Goal: Task Accomplishment & Management: Manage account settings

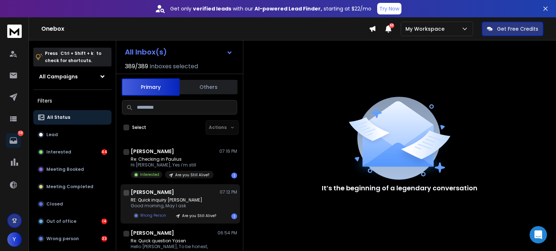
scroll to position [36, 0]
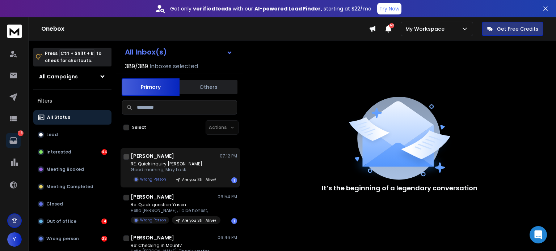
click at [200, 173] on p "Good morning, May I ask" at bounding box center [174, 170] width 87 height 6
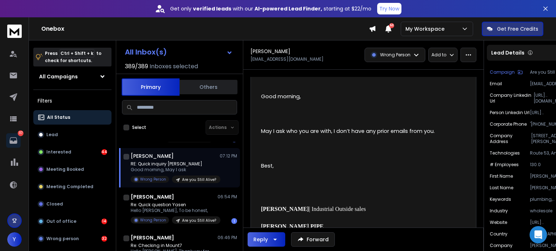
scroll to position [0, 0]
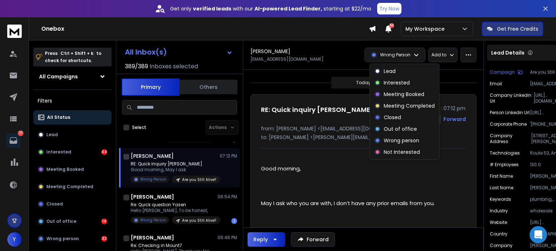
click at [408, 55] on p "Wrong Person" at bounding box center [395, 55] width 30 height 6
click at [405, 81] on p "Interested" at bounding box center [396, 82] width 26 height 7
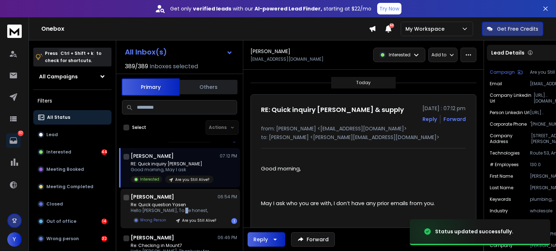
drag, startPoint x: 182, startPoint y: 209, endPoint x: 204, endPoint y: 209, distance: 22.4
click at [181, 209] on p "Hello Olivia, To be honest," at bounding box center [174, 211] width 87 height 6
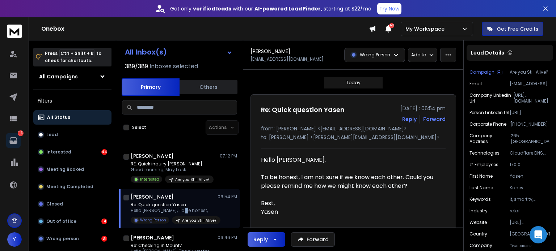
click at [392, 52] on div "Wrong Person" at bounding box center [374, 55] width 60 height 14
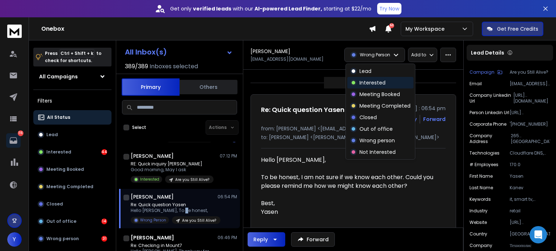
click at [386, 83] on div "Interested" at bounding box center [380, 83] width 66 height 12
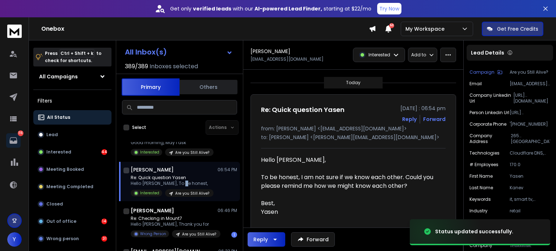
scroll to position [109, 0]
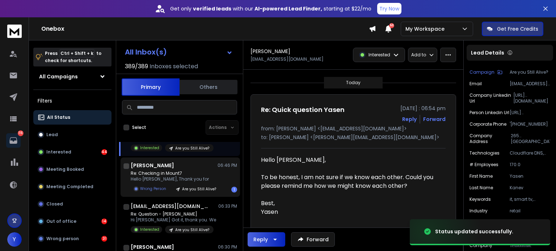
click at [193, 188] on p "Are you Still Alive?" at bounding box center [199, 189] width 34 height 5
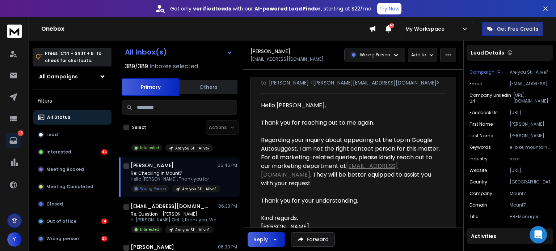
scroll to position [72, 0]
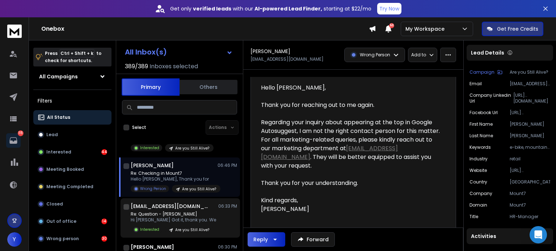
click at [187, 215] on p "Re: Question - Stacie" at bounding box center [173, 215] width 85 height 6
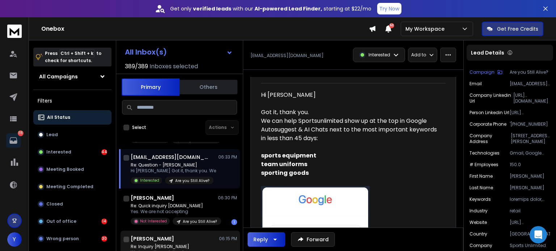
scroll to position [181, 0]
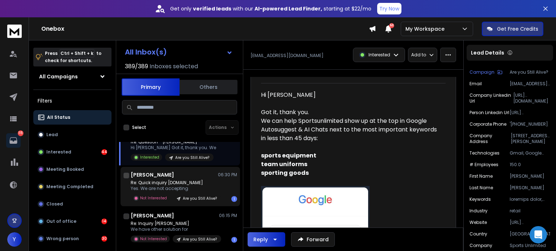
click at [178, 180] on p "Re: Quick inquiry Trainz.com" at bounding box center [174, 183] width 87 height 6
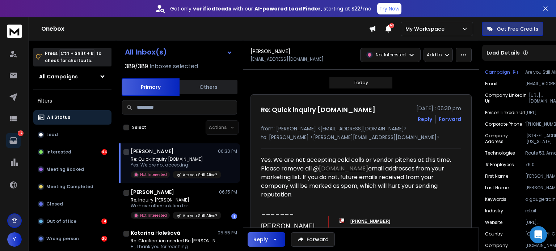
scroll to position [217, 0]
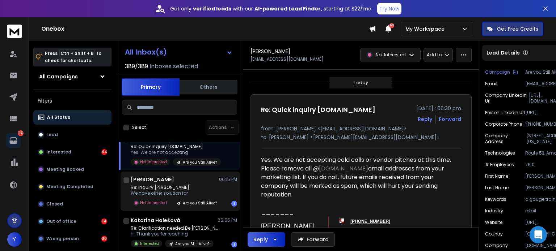
click at [188, 181] on div "Marek Smakal 06:15 PM" at bounding box center [184, 179] width 106 height 7
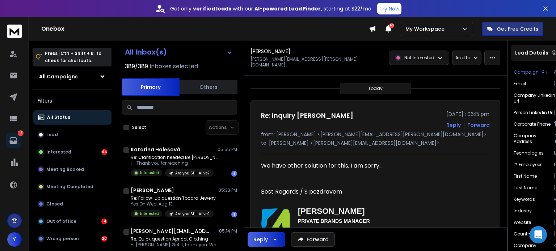
scroll to position [289, 0]
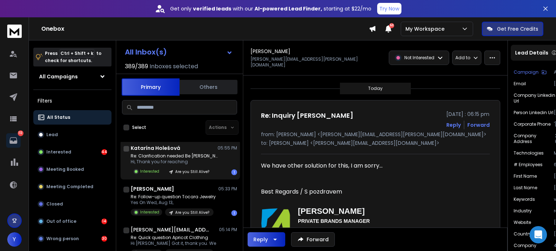
click at [208, 166] on div "Re: Clarification needed Be Lenka Hi, Thank you for reaching Interested Are you…" at bounding box center [174, 164] width 87 height 22
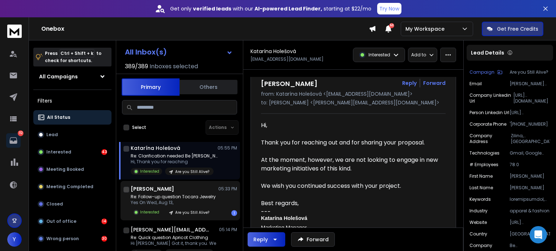
scroll to position [326, 0]
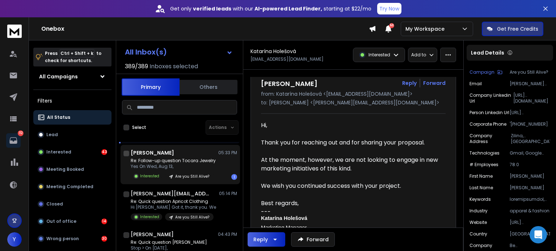
click at [199, 167] on p "Yes On Wed, Aug 13," at bounding box center [173, 167] width 85 height 6
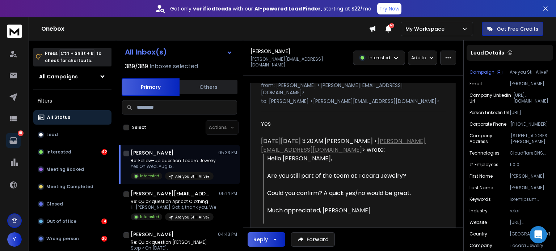
scroll to position [0, 0]
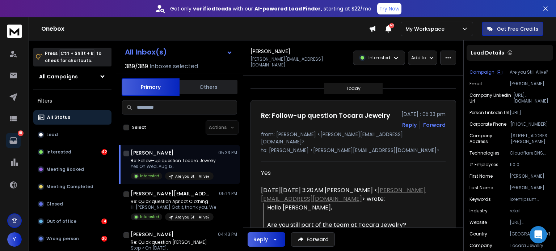
click at [376, 56] on p "Interested" at bounding box center [379, 58] width 22 height 6
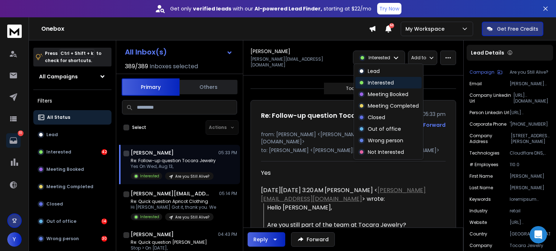
click at [373, 82] on p "Interested" at bounding box center [380, 82] width 26 height 7
